Goal: Task Accomplishment & Management: Manage account settings

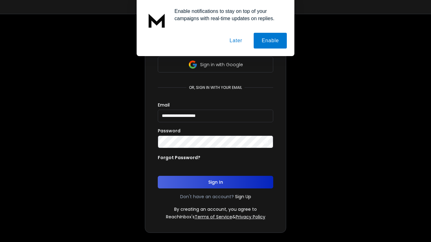
type input "**********"
click at [215, 182] on button "Sign In" at bounding box center [215, 182] width 115 height 13
